Goal: Task Accomplishment & Management: Manage account settings

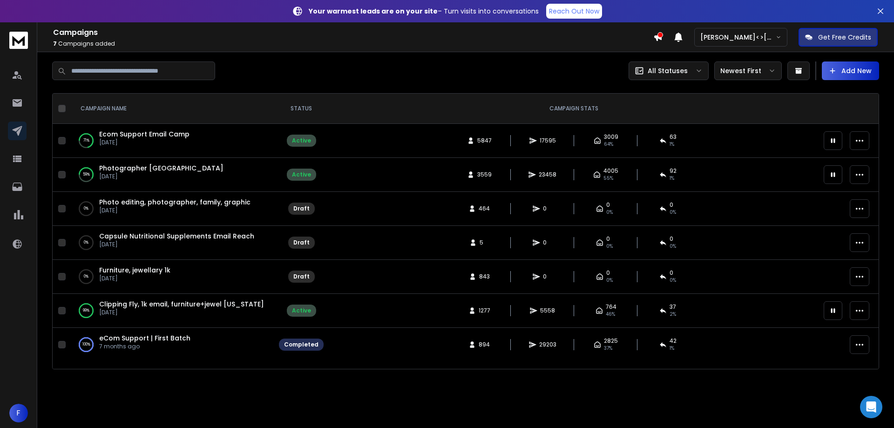
click at [158, 163] on td "59 % Photographer USA 4 months ago" at bounding box center [171, 175] width 204 height 34
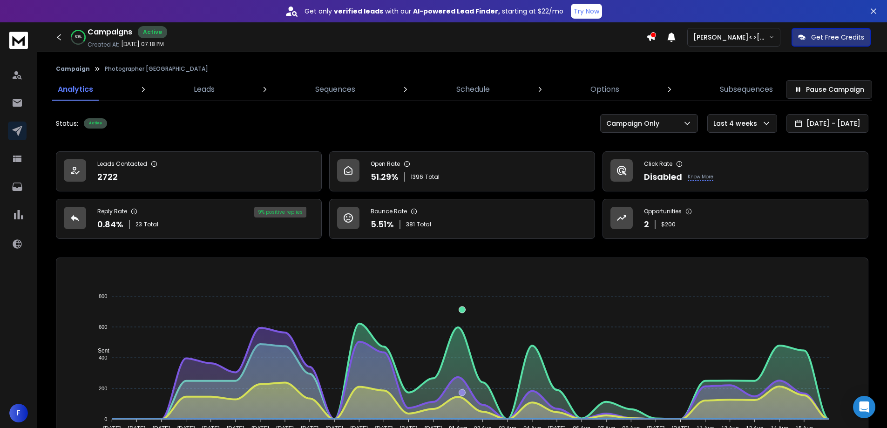
click at [388, 220] on p "5.51 %" at bounding box center [382, 224] width 23 height 13
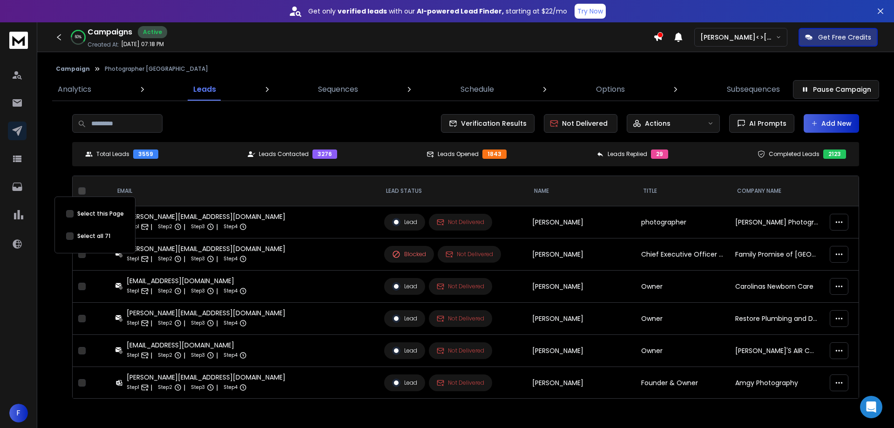
drag, startPoint x: 80, startPoint y: 244, endPoint x: 71, endPoint y: 239, distance: 10.9
click at [71, 239] on button "Select this Page" at bounding box center [69, 235] width 7 height 7
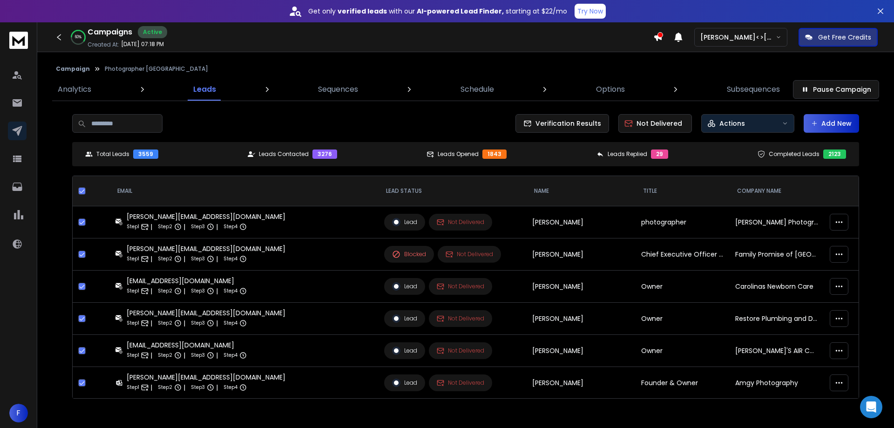
click at [741, 122] on p "Actions" at bounding box center [733, 123] width 26 height 9
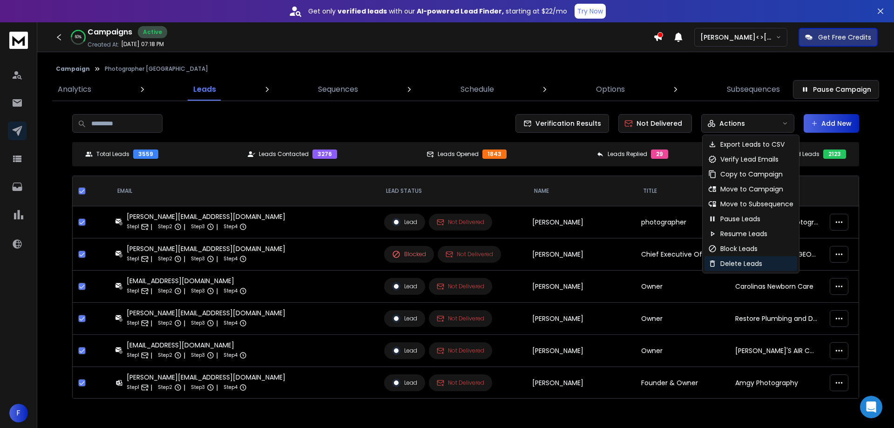
click at [735, 261] on p "Delete Leads" at bounding box center [742, 263] width 42 height 9
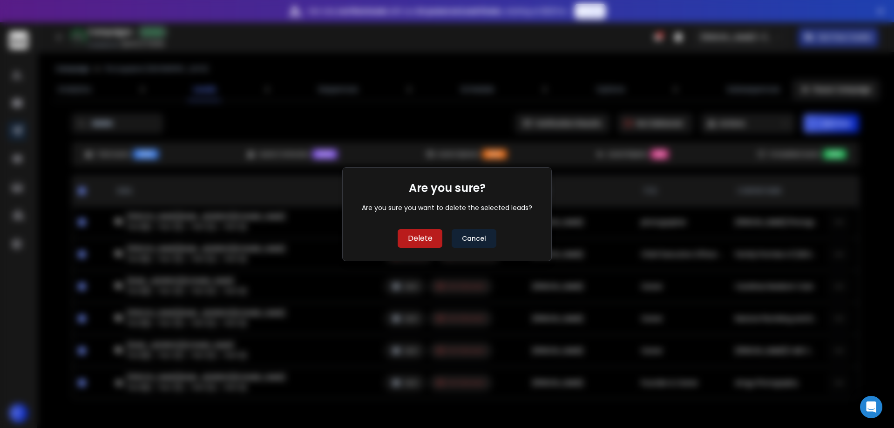
click at [430, 236] on button "Delete" at bounding box center [420, 238] width 45 height 19
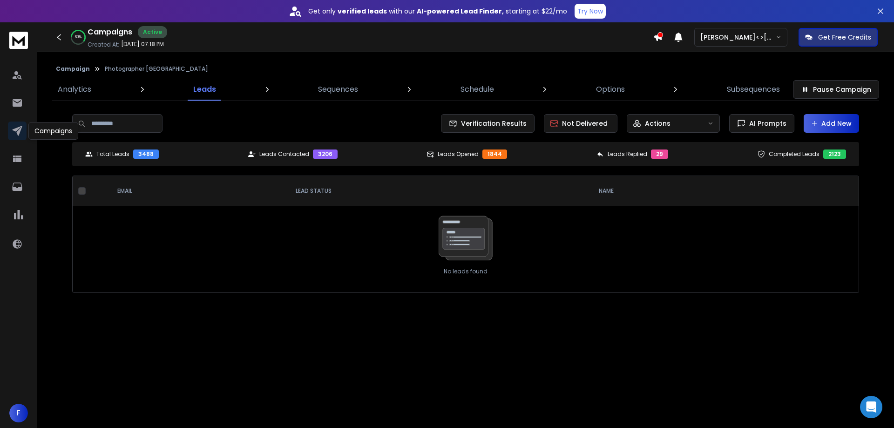
click at [19, 127] on icon at bounding box center [17, 131] width 10 height 10
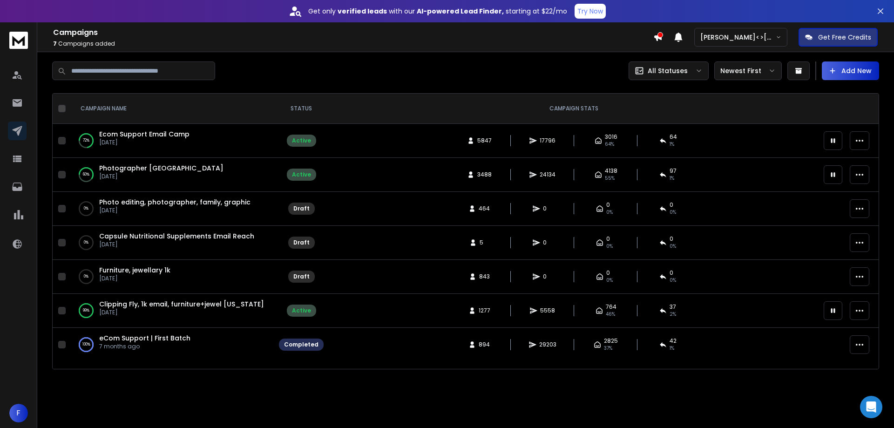
click at [148, 145] on p "[DATE]" at bounding box center [144, 142] width 90 height 7
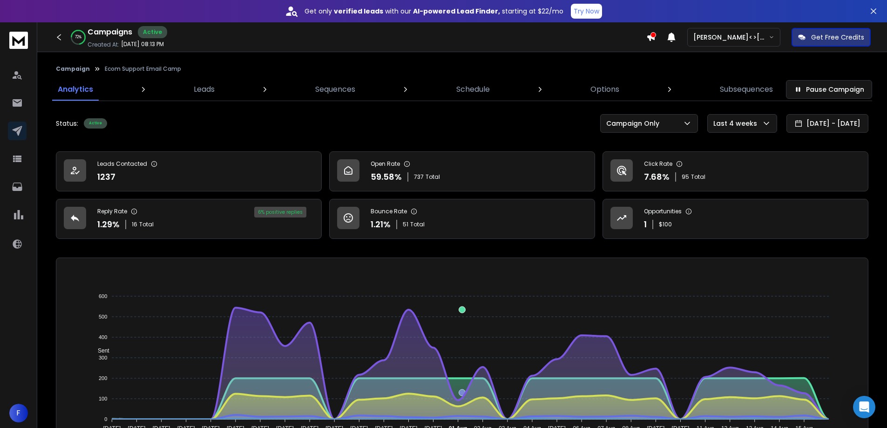
click at [387, 220] on p "1.21 %" at bounding box center [381, 224] width 20 height 13
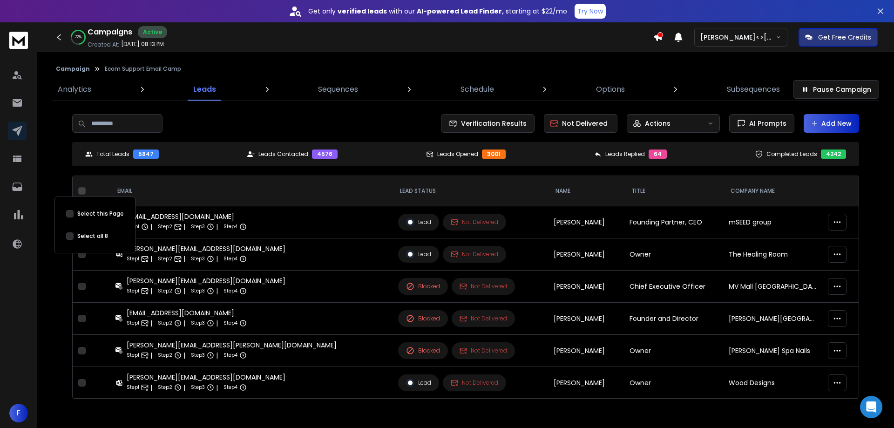
drag, startPoint x: 81, startPoint y: 200, endPoint x: 64, endPoint y: 239, distance: 42.4
click at [64, 239] on div "Select this Page Select all 8" at bounding box center [95, 225] width 69 height 48
click at [71, 237] on button "Select this Page" at bounding box center [69, 235] width 7 height 7
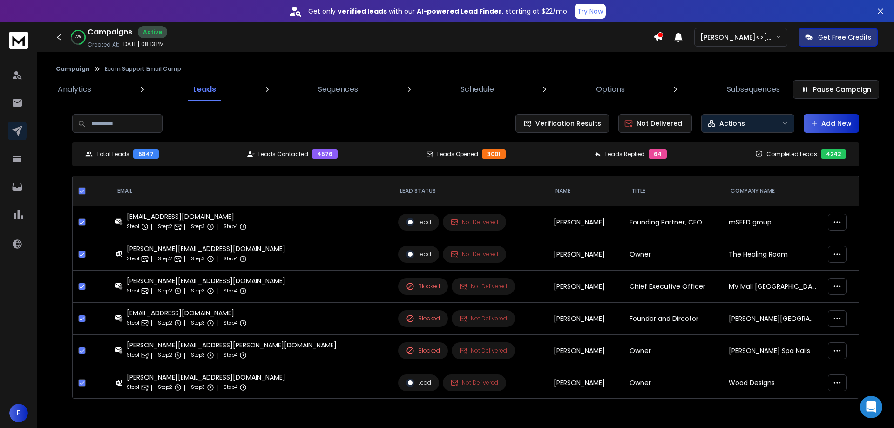
click at [770, 128] on div "Actions" at bounding box center [743, 123] width 71 height 9
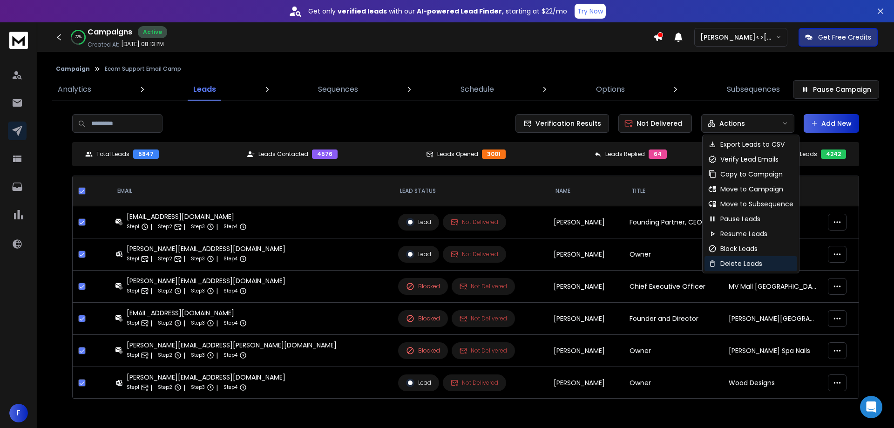
click at [725, 269] on div "Delete Leads" at bounding box center [751, 263] width 93 height 15
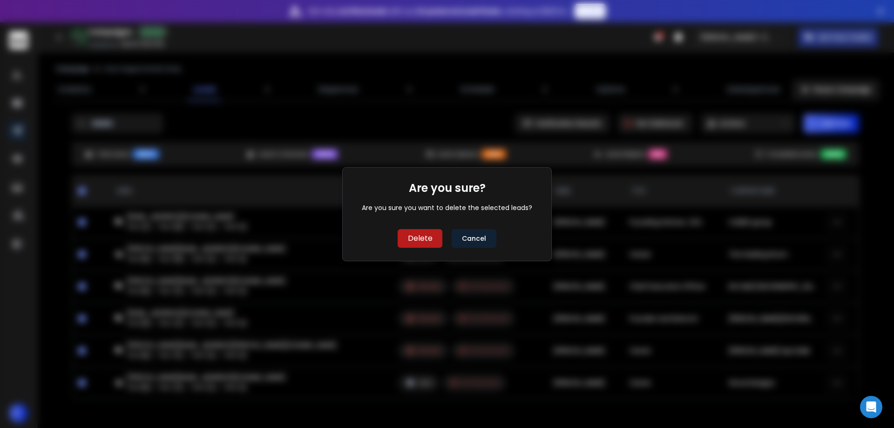
click at [420, 238] on button "Delete" at bounding box center [420, 238] width 45 height 19
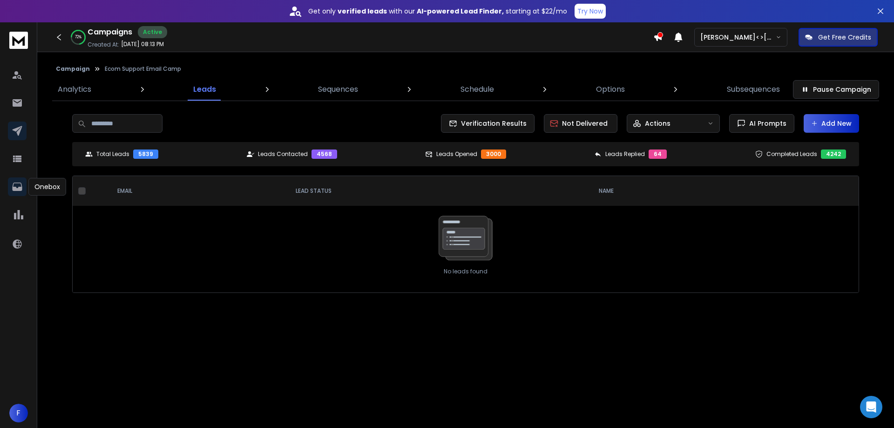
click at [13, 184] on icon at bounding box center [17, 187] width 10 height 8
